Goal: Use online tool/utility: Use online tool/utility

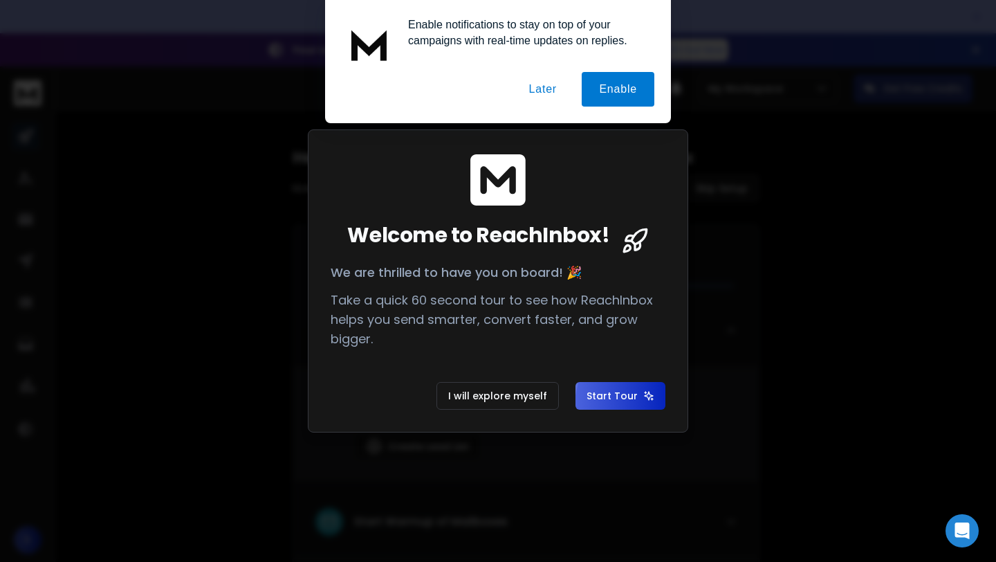
click at [540, 89] on button "Later" at bounding box center [542, 89] width 62 height 35
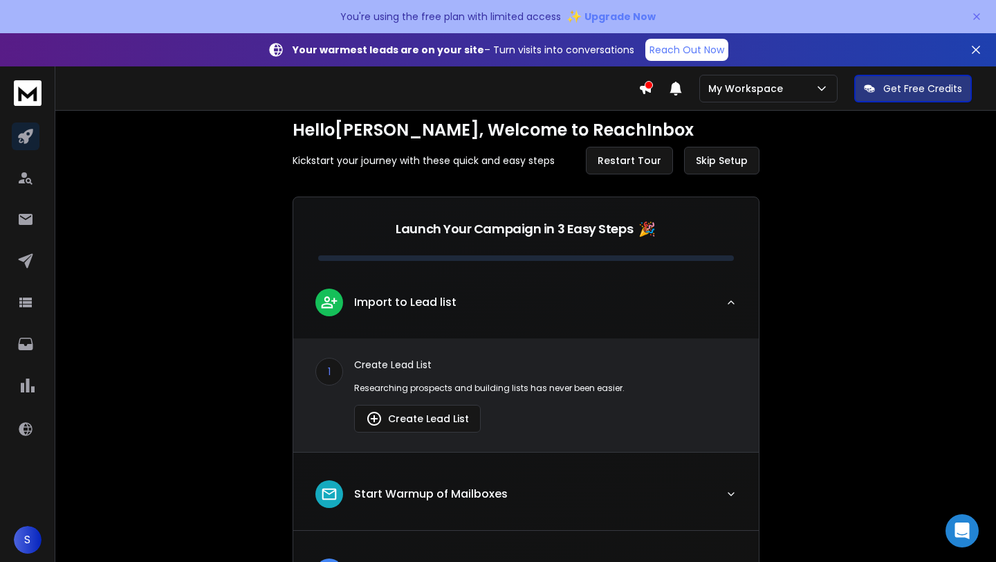
scroll to position [111, 0]
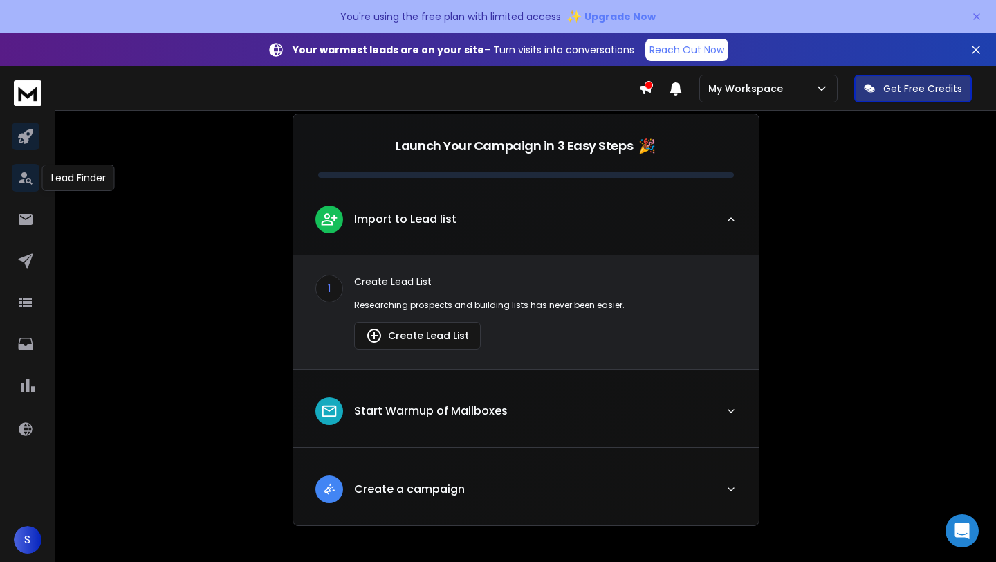
click at [24, 176] on circle at bounding box center [24, 175] width 6 height 6
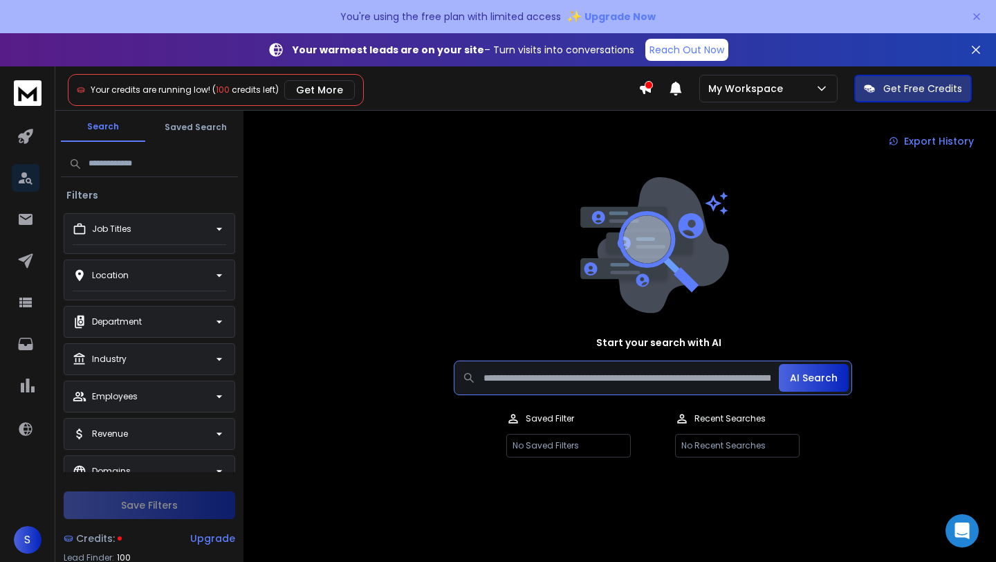
click at [131, 165] on input at bounding box center [149, 163] width 177 height 28
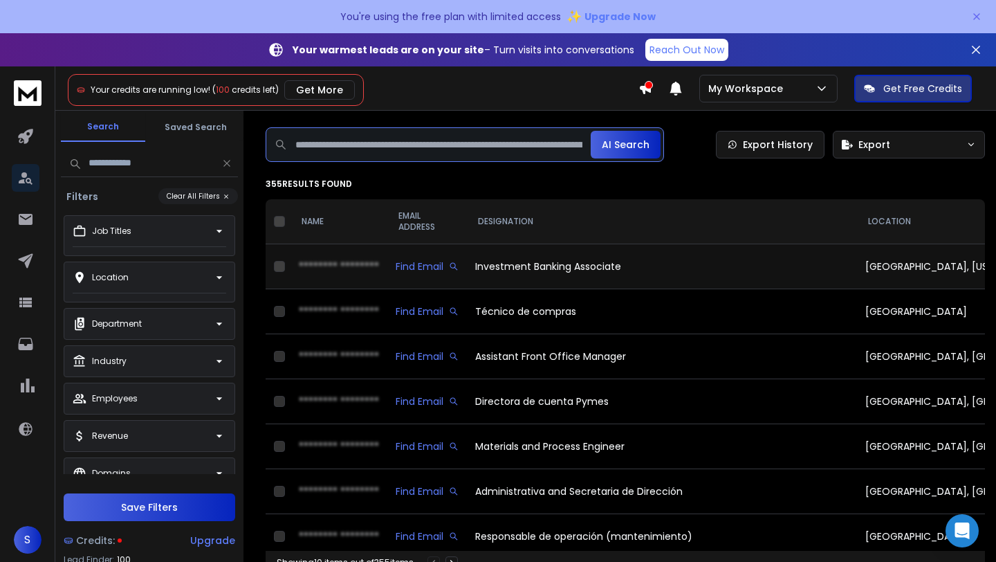
type input "**********"
click at [417, 268] on div "Find Email" at bounding box center [427, 266] width 63 height 14
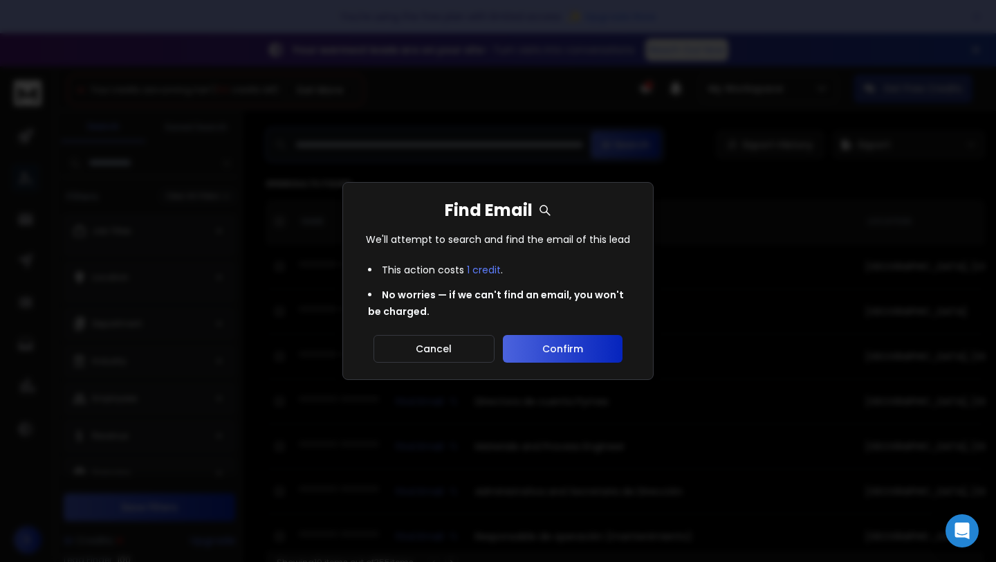
click at [537, 340] on button "Confirm" at bounding box center [563, 349] width 120 height 28
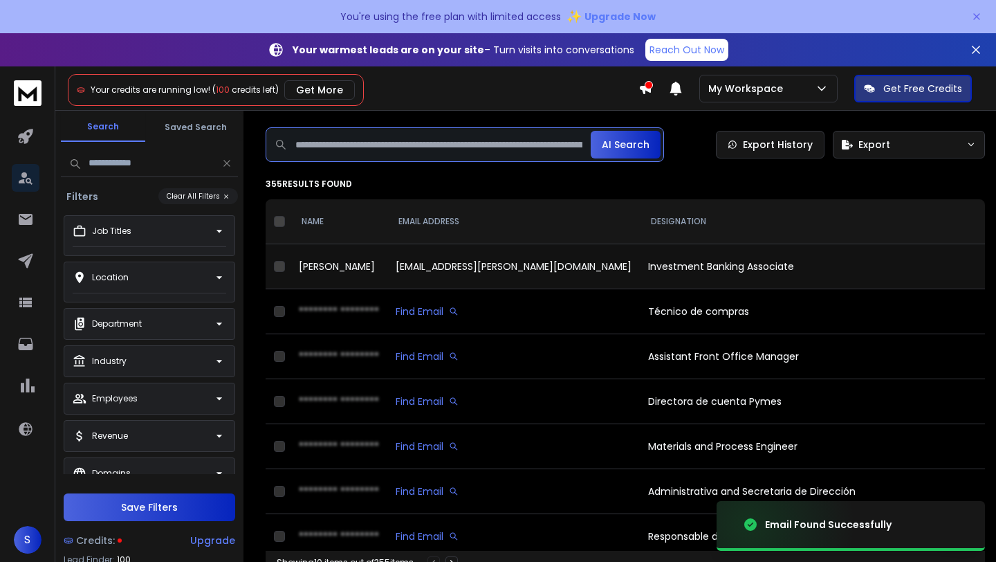
click at [414, 266] on div "[EMAIL_ADDRESS][PERSON_NAME][DOMAIN_NAME]" at bounding box center [514, 266] width 236 height 14
